Goal: Information Seeking & Learning: Check status

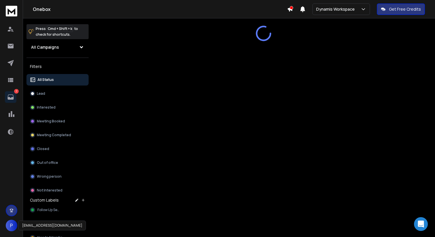
click at [16, 224] on span "P" at bounding box center [12, 226] width 12 height 12
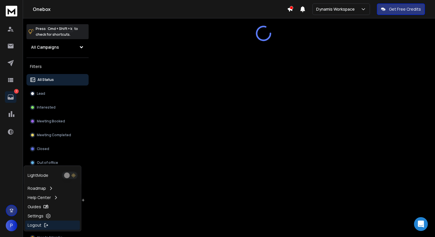
click at [39, 224] on p "Logout" at bounding box center [35, 225] width 14 height 6
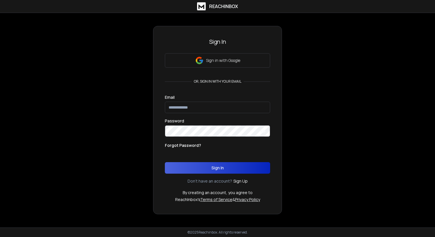
click at [194, 105] on input "email" at bounding box center [217, 108] width 105 height 12
type input "**********"
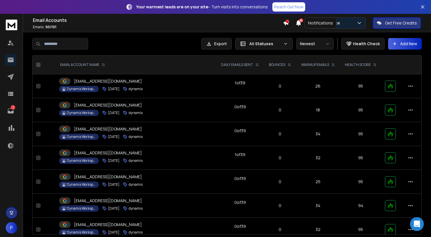
click at [339, 24] on p "My Workspace" at bounding box center [327, 23] width 30 height 6
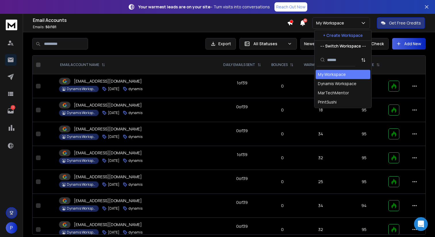
click at [332, 73] on div "My Workspace" at bounding box center [332, 75] width 28 height 6
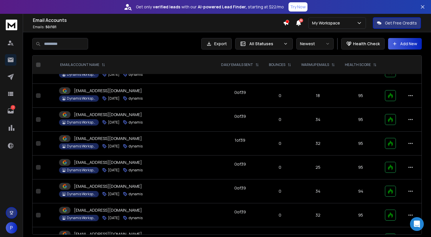
scroll to position [16, 0]
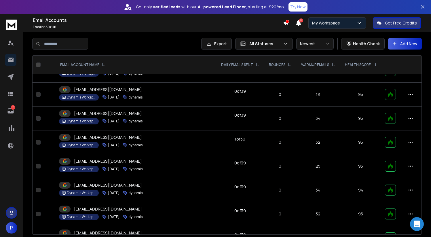
click at [345, 26] on div "My Workspace" at bounding box center [337, 23] width 50 height 6
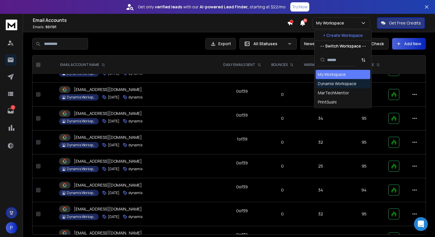
click at [325, 84] on div "Dynamis Workspace" at bounding box center [337, 84] width 39 height 6
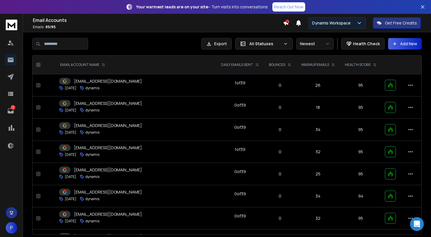
click at [325, 25] on p "Dynamis Workspace" at bounding box center [332, 23] width 41 height 6
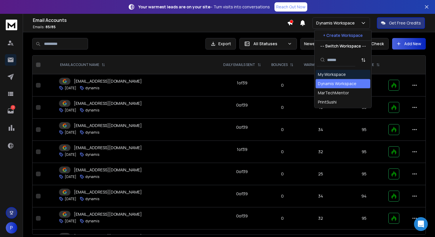
click at [328, 73] on div "My Workspace" at bounding box center [332, 75] width 28 height 6
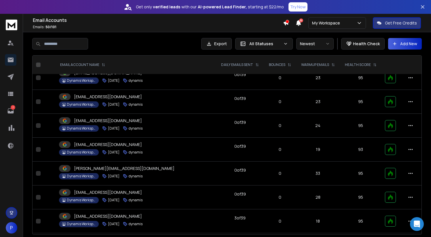
scroll to position [1047, 0]
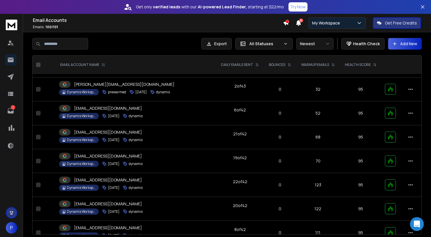
click at [335, 18] on button "My Workspace" at bounding box center [337, 23] width 58 height 12
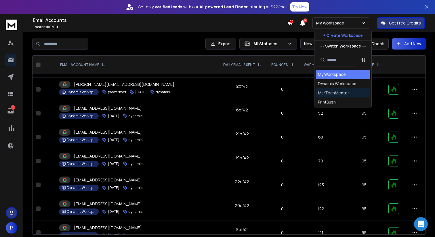
click at [326, 91] on div "MarTechMentor" at bounding box center [333, 93] width 31 height 6
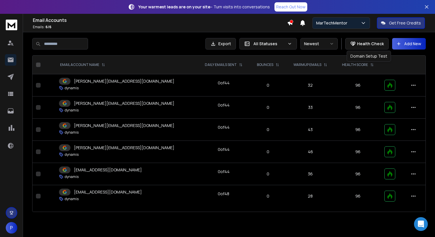
click at [343, 25] on p "MarTechMentor" at bounding box center [332, 23] width 33 height 6
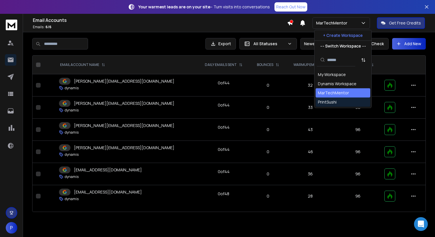
click at [329, 102] on div "PrintSushi" at bounding box center [327, 102] width 19 height 6
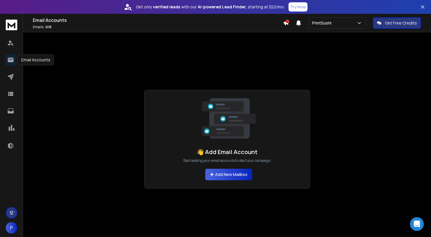
click at [11, 60] on icon at bounding box center [11, 60] width 6 height 5
click at [12, 77] on icon at bounding box center [10, 77] width 6 height 6
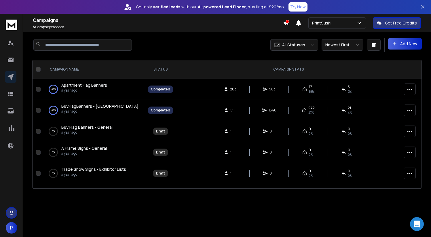
drag, startPoint x: 332, startPoint y: 20, endPoint x: 336, endPoint y: 29, distance: 9.5
click at [332, 20] on p "PrintSushi" at bounding box center [323, 23] width 22 height 6
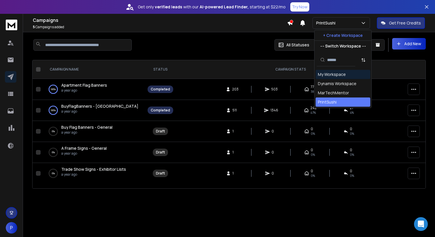
click at [333, 72] on div "My Workspace" at bounding box center [332, 75] width 28 height 6
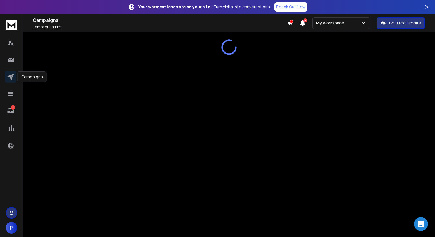
click at [12, 75] on icon at bounding box center [10, 77] width 6 height 6
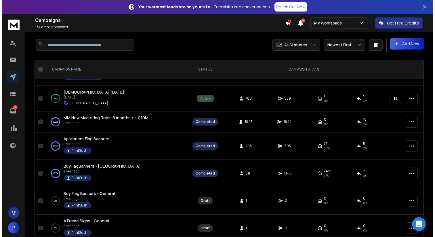
scroll to position [156, 0]
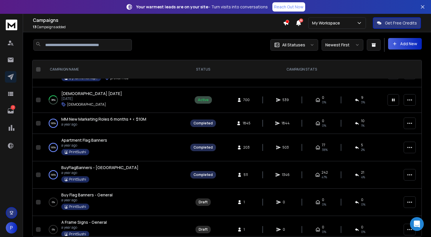
click at [78, 93] on span "[DEMOGRAPHIC_DATA] [DATE]" at bounding box center [91, 93] width 61 height 5
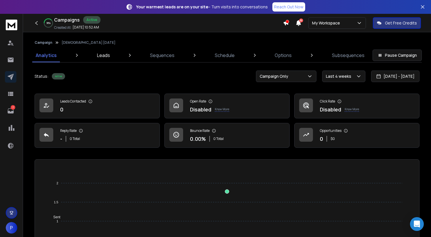
click at [104, 54] on p "Leads" at bounding box center [103, 55] width 13 height 7
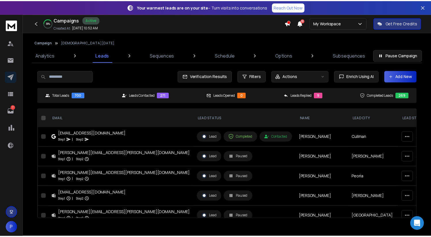
scroll to position [1, 0]
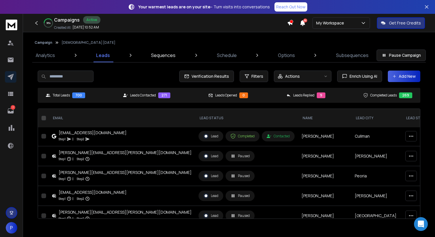
click at [159, 56] on p "Sequences" at bounding box center [163, 55] width 24 height 7
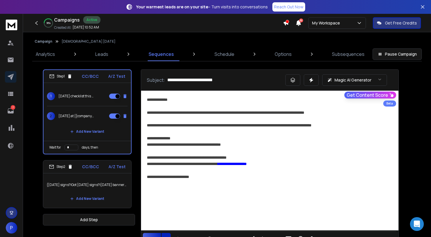
scroll to position [2, 0]
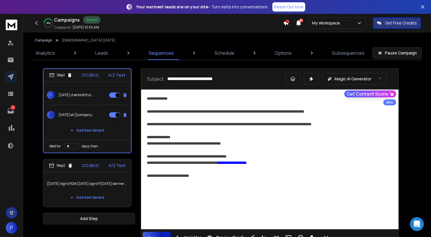
click at [14, 180] on div "7 P" at bounding box center [11, 126] width 23 height 225
